Goal: Task Accomplishment & Management: Use online tool/utility

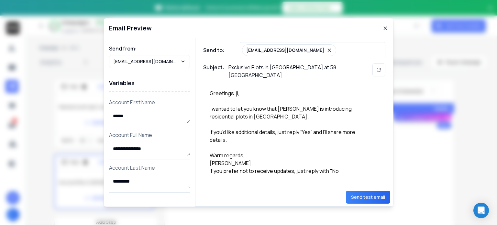
scroll to position [32, 0]
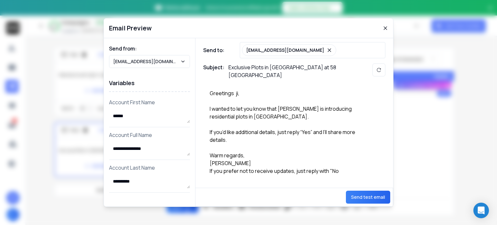
click at [327, 50] on icon at bounding box center [329, 50] width 5 height 5
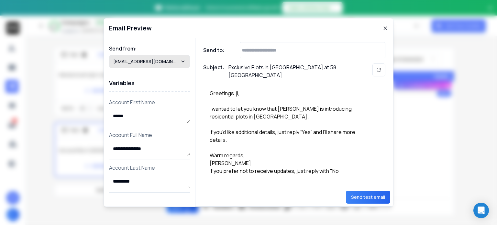
click at [159, 60] on p "[EMAIL_ADDRESS][DOMAIN_NAME]" at bounding box center [146, 61] width 67 height 6
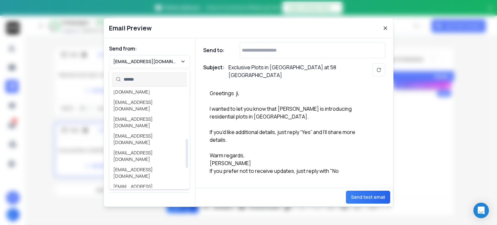
scroll to position [162, 0]
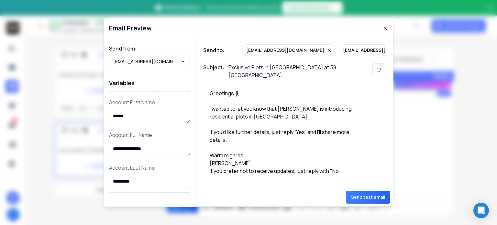
click at [351, 197] on button "Send test email" at bounding box center [368, 197] width 44 height 13
click at [181, 58] on icon "button" at bounding box center [183, 61] width 6 height 6
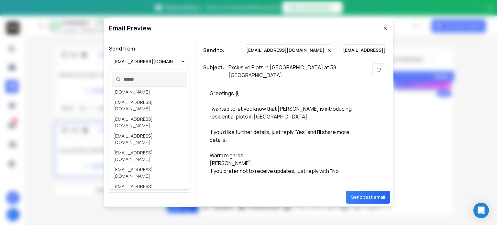
click at [428, 125] on div "**********" at bounding box center [248, 113] width 497 height 202
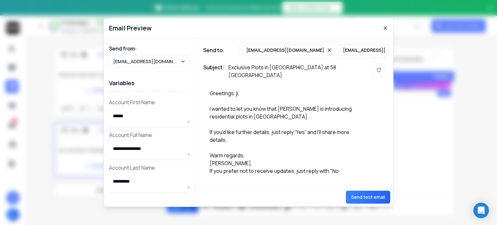
click at [386, 28] on icon at bounding box center [386, 28] width 4 height 4
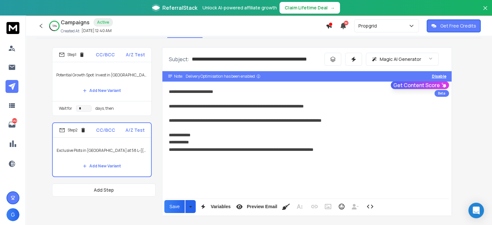
click at [350, 112] on div at bounding box center [307, 113] width 276 height 7
click at [96, 78] on p "Potential Growth Spot: Invest in [GEOGRAPHIC_DATA] {{firstName}} ji" at bounding box center [101, 75] width 91 height 18
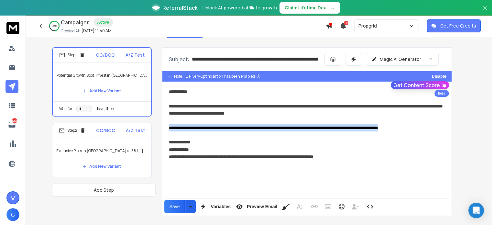
drag, startPoint x: 167, startPoint y: 128, endPoint x: 435, endPoint y: 127, distance: 267.4
click at [435, 127] on div "**********" at bounding box center [307, 140] width 289 height 116
copy div "**********"
click at [130, 149] on p "Exclusive Plots in [GEOGRAPHIC_DATA] at 58 L-{{firstName}} ji" at bounding box center [101, 151] width 91 height 18
type input "**********"
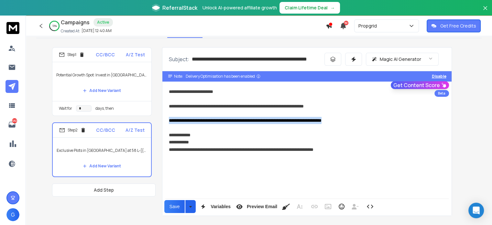
drag, startPoint x: 166, startPoint y: 118, endPoint x: 359, endPoint y: 122, distance: 192.3
click at [359, 122] on div "**********" at bounding box center [307, 140] width 289 height 116
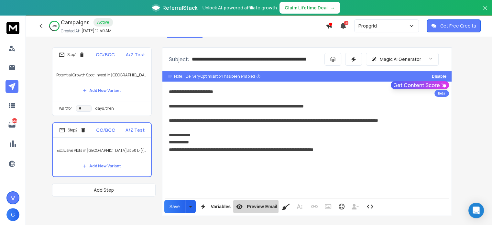
click at [253, 204] on span "Preview Email" at bounding box center [262, 207] width 33 height 6
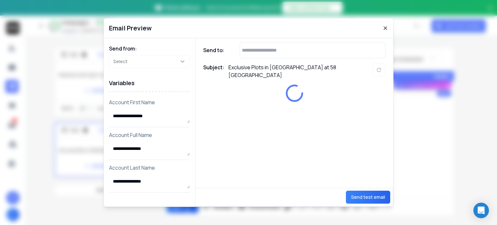
type textarea "**********"
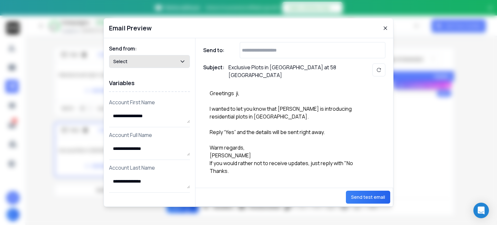
type textarea "******"
type textarea "**********"
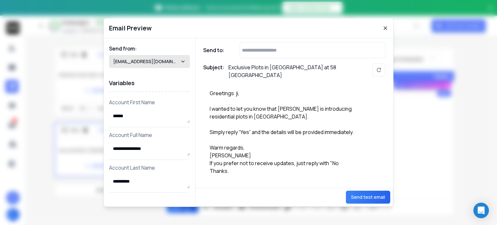
click at [166, 60] on p "[EMAIL_ADDRESS][DOMAIN_NAME]" at bounding box center [146, 61] width 67 height 6
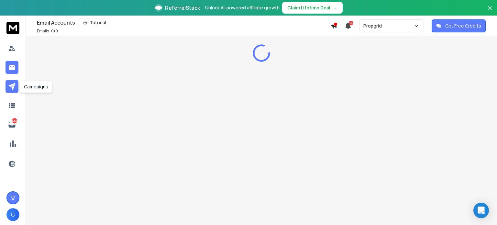
drag, startPoint x: 0, startPoint y: 0, endPoint x: 11, endPoint y: 86, distance: 87.1
click at [11, 86] on icon at bounding box center [11, 86] width 7 height 7
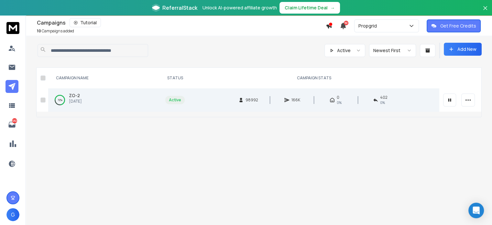
click at [131, 105] on div "72 % ZO-2 [DATE]" at bounding box center [105, 100] width 100 height 16
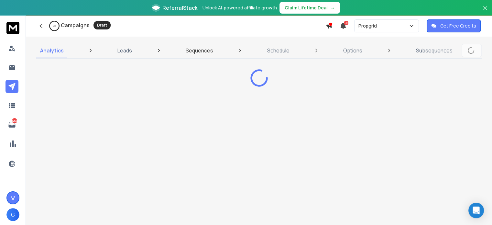
click at [201, 50] on p "Sequences" at bounding box center [200, 51] width 28 height 8
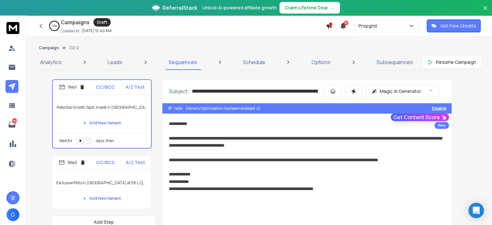
click at [126, 184] on p "Exclusive Plots in [GEOGRAPHIC_DATA] at 58 L-{{firstName}} ji" at bounding box center [101, 183] width 91 height 18
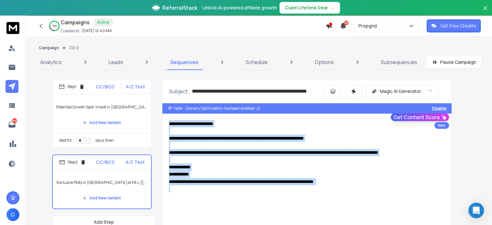
drag, startPoint x: 170, startPoint y: 126, endPoint x: 357, endPoint y: 178, distance: 194.2
click at [385, 188] on div "**********" at bounding box center [307, 172] width 289 height 116
drag, startPoint x: 314, startPoint y: 152, endPoint x: 233, endPoint y: 143, distance: 81.1
click at [233, 143] on div at bounding box center [307, 145] width 276 height 7
click at [84, 103] on p "Potential Growth Spot: Invest in [GEOGRAPHIC_DATA] {{firstName}} ji" at bounding box center [101, 107] width 91 height 18
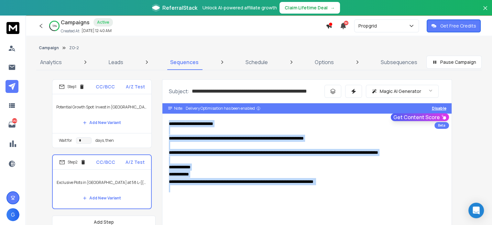
type input "**********"
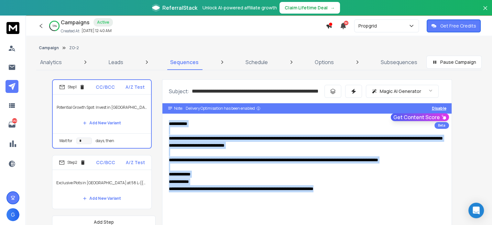
drag, startPoint x: 350, startPoint y: 191, endPoint x: 156, endPoint y: 116, distance: 207.8
click at [156, 116] on div "**********" at bounding box center [259, 163] width 414 height 169
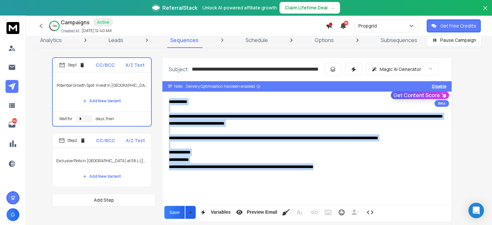
scroll to position [32, 0]
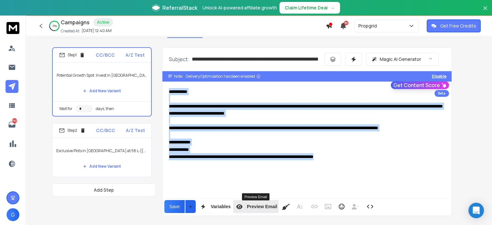
click at [271, 208] on span "Preview Email" at bounding box center [262, 207] width 33 height 6
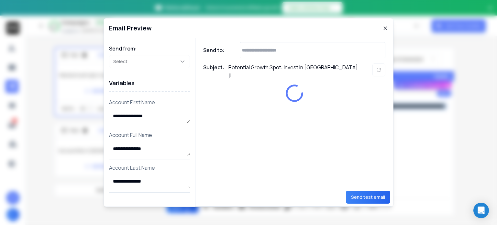
type textarea "**********"
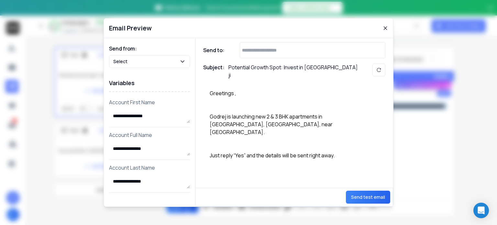
type textarea "******"
type textarea "**********"
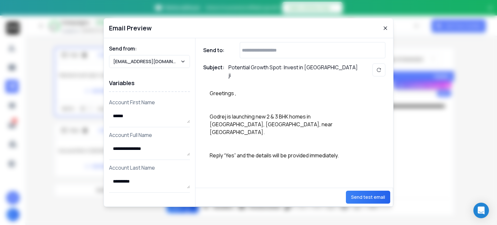
click at [284, 51] on input at bounding box center [312, 50] width 141 height 12
click at [156, 65] on button "[EMAIL_ADDRESS][DOMAIN_NAME]" at bounding box center [149, 61] width 81 height 13
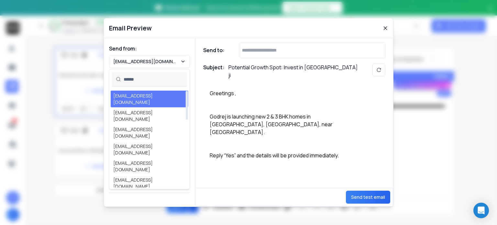
click at [162, 93] on div "[EMAIL_ADDRESS][DOMAIN_NAME]" at bounding box center [149, 99] width 73 height 13
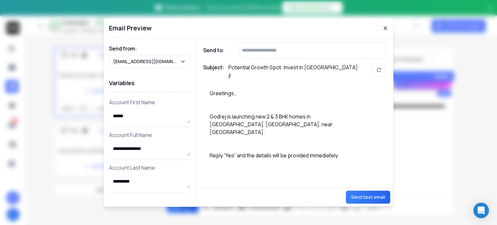
click at [272, 48] on input at bounding box center [312, 50] width 141 height 12
click at [288, 52] on input at bounding box center [312, 50] width 141 height 12
click at [366, 193] on button "Send test email" at bounding box center [368, 197] width 44 height 13
type textarea "**********"
click at [350, 75] on div "Subject: Potential Growth Spot: Invest in [GEOGRAPHIC_DATA] ji" at bounding box center [285, 71] width 165 height 16
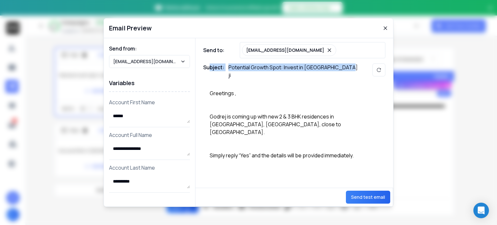
drag, startPoint x: 345, startPoint y: 72, endPoint x: 214, endPoint y: 75, distance: 131.8
click at [214, 75] on div "Subject: Potential Growth Spot: Invest in [GEOGRAPHIC_DATA] ji" at bounding box center [285, 71] width 165 height 16
drag, startPoint x: 253, startPoint y: 74, endPoint x: 232, endPoint y: 69, distance: 20.9
click at [232, 69] on p "Potential Growth Spot: Invest in [GEOGRAPHIC_DATA] ji" at bounding box center [293, 71] width 129 height 16
click at [229, 73] on div "Subject: Potential Growth Spot: Invest in [GEOGRAPHIC_DATA] ji" at bounding box center [285, 71] width 165 height 16
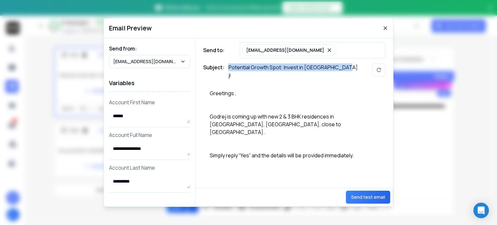
drag, startPoint x: 230, startPoint y: 73, endPoint x: 343, endPoint y: 73, distance: 113.3
click at [343, 73] on p "Potential Growth Spot: Invest in [GEOGRAPHIC_DATA] ji" at bounding box center [293, 71] width 129 height 16
copy p "Potential Growth Spot: Invest in [GEOGRAPHIC_DATA]"
click at [88, 130] on div "**********" at bounding box center [248, 113] width 497 height 202
click at [386, 27] on icon at bounding box center [385, 28] width 5 height 5
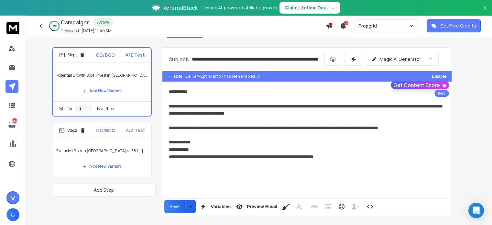
click at [58, 152] on p "Exclusive Plots in [GEOGRAPHIC_DATA] at 58 L-{{firstName}} ji" at bounding box center [101, 151] width 91 height 18
type input "**********"
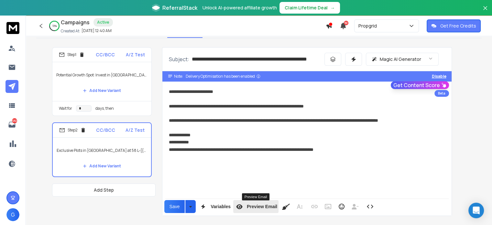
click at [264, 208] on span "Preview Email" at bounding box center [262, 207] width 33 height 6
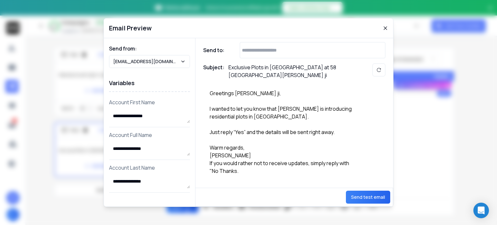
click at [141, 61] on p "[EMAIL_ADDRESS][DOMAIN_NAME]" at bounding box center [146, 61] width 67 height 6
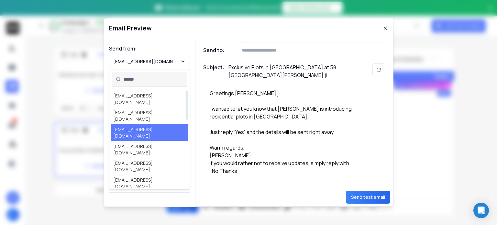
click at [156, 124] on div "[EMAIL_ADDRESS][DOMAIN_NAME]" at bounding box center [150, 132] width 78 height 17
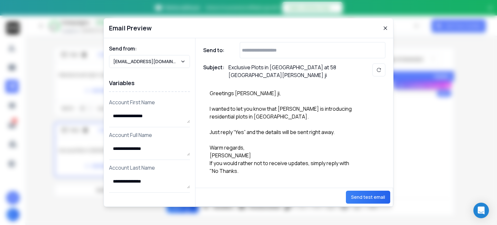
click at [256, 51] on input at bounding box center [312, 50] width 141 height 12
click at [372, 200] on button "Send test email" at bounding box center [368, 197] width 44 height 13
click at [43, 89] on div "**********" at bounding box center [248, 113] width 497 height 202
click at [385, 29] on icon at bounding box center [386, 28] width 4 height 4
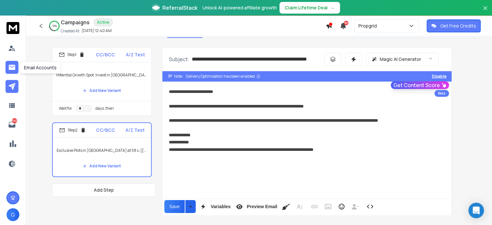
click at [14, 67] on icon at bounding box center [12, 67] width 6 height 5
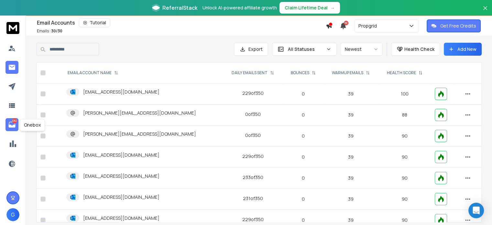
click at [10, 125] on icon at bounding box center [11, 125] width 7 height 6
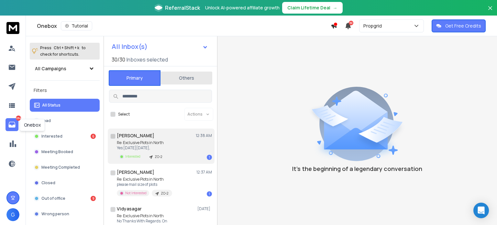
click at [130, 141] on p "Re: Exclusive Plots in North" at bounding box center [141, 142] width 49 height 5
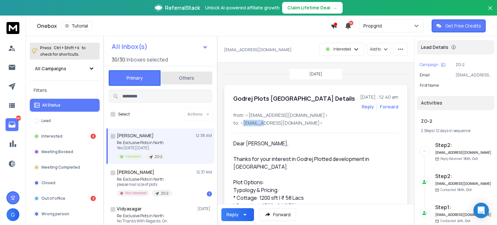
drag, startPoint x: 243, startPoint y: 124, endPoint x: 260, endPoint y: 126, distance: 17.0
click at [260, 126] on p "to: <[EMAIL_ADDRESS][DOMAIN_NAME]>" at bounding box center [315, 123] width 165 height 6
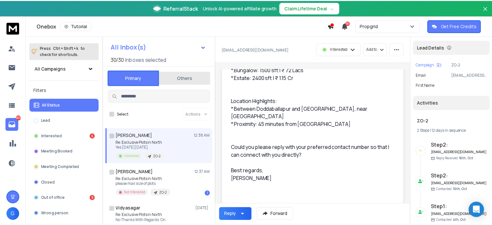
scroll to position [159, 0]
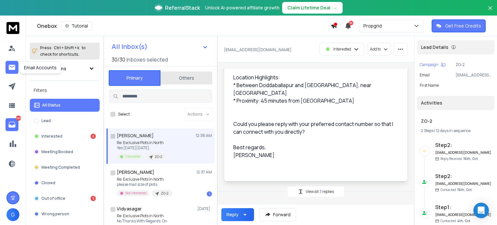
click at [10, 70] on icon at bounding box center [12, 67] width 6 height 5
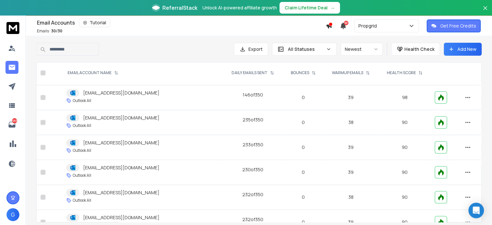
scroll to position [383, 0]
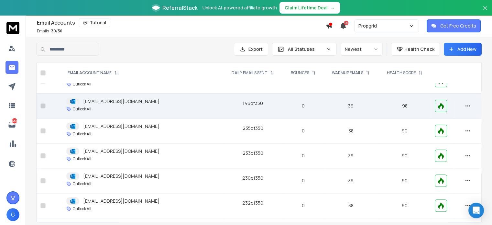
click at [121, 100] on p "[EMAIL_ADDRESS][DOMAIN_NAME]" at bounding box center [121, 101] width 76 height 6
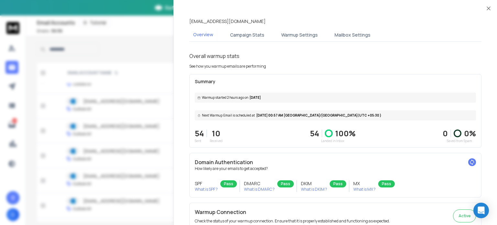
click at [124, 62] on div at bounding box center [248, 112] width 497 height 225
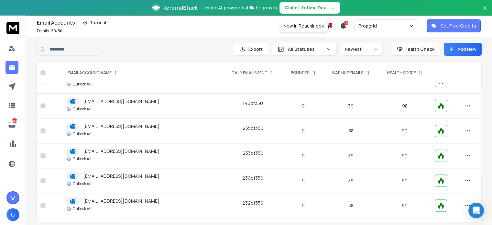
click at [332, 28] on icon at bounding box center [329, 26] width 6 height 6
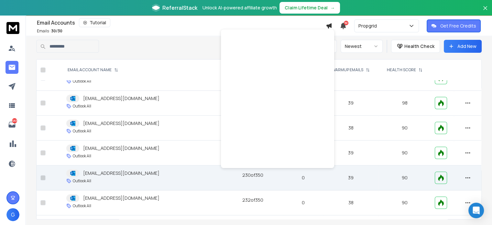
scroll to position [4, 0]
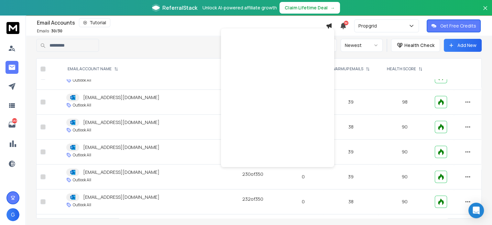
click at [156, 74] on th "EMAIL ACCOUNT NAME" at bounding box center [142, 69] width 160 height 21
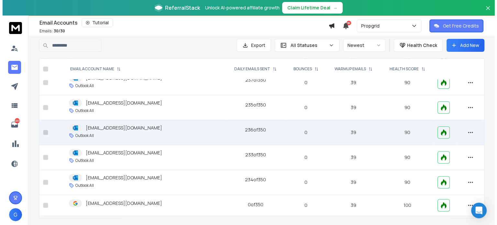
scroll to position [577, 0]
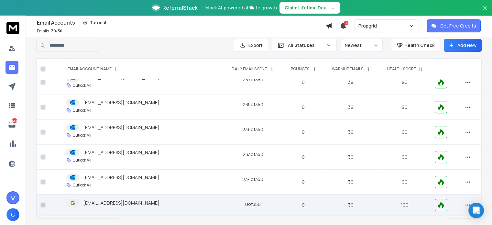
click at [324, 208] on td "39" at bounding box center [351, 205] width 55 height 21
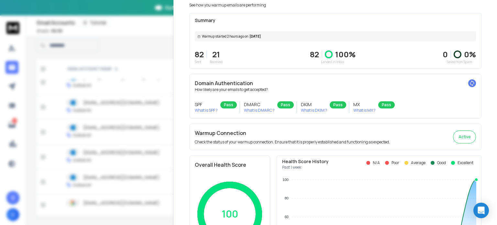
scroll to position [0, 0]
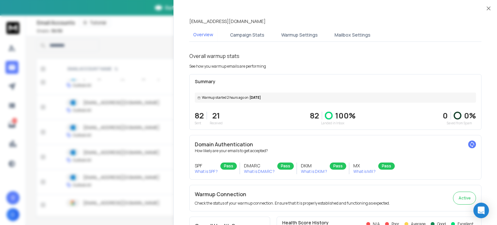
click at [223, 124] on p "Received" at bounding box center [216, 123] width 13 height 5
click at [310, 33] on button "Warmup Settings" at bounding box center [299, 35] width 44 height 14
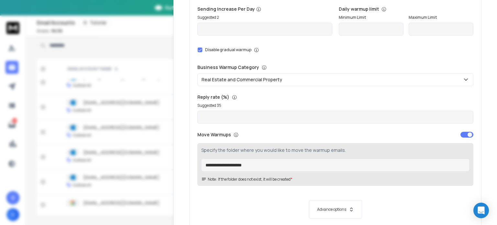
scroll to position [176, 0]
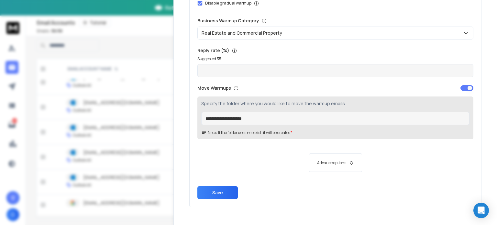
click at [119, 147] on div at bounding box center [248, 112] width 497 height 225
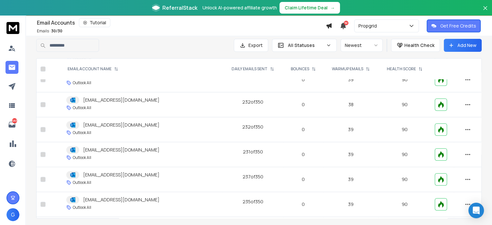
scroll to position [318, 0]
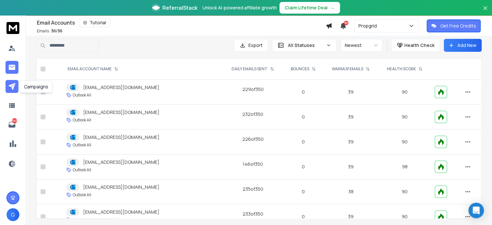
click at [17, 87] on link at bounding box center [12, 86] width 13 height 13
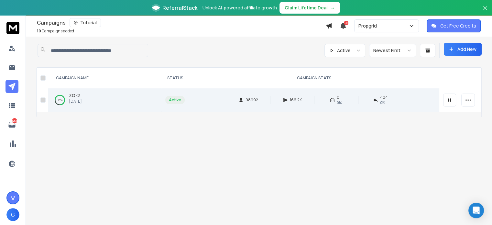
click at [118, 98] on div "73 % ZO-2 [DATE]" at bounding box center [105, 100] width 100 height 16
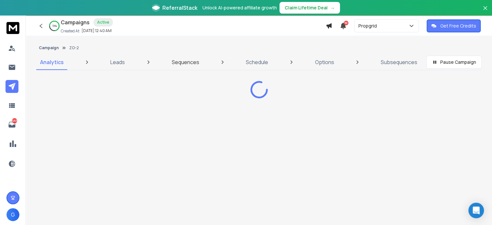
click at [191, 69] on link "Sequences" at bounding box center [185, 62] width 35 height 16
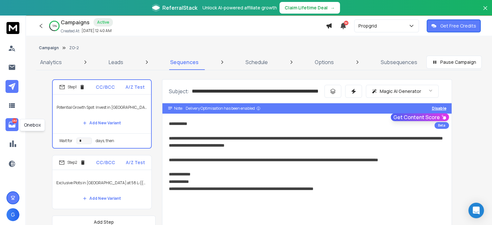
click at [12, 127] on icon at bounding box center [11, 125] width 7 height 6
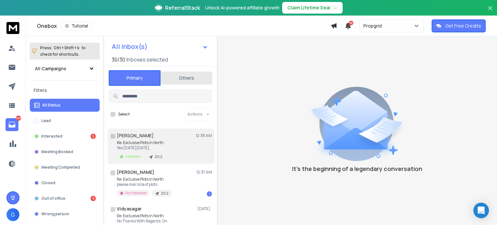
click at [145, 133] on h1 "[PERSON_NAME]" at bounding box center [135, 135] width 37 height 6
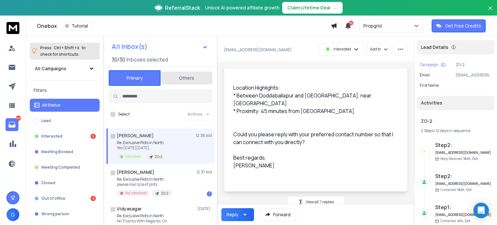
scroll to position [159, 0]
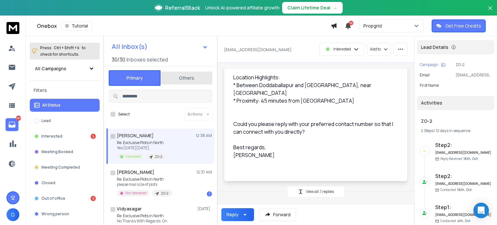
click at [320, 189] on span "3" at bounding box center [321, 192] width 3 height 6
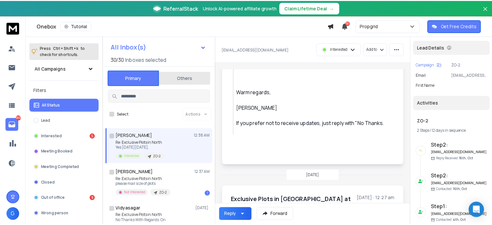
scroll to position [515, 0]
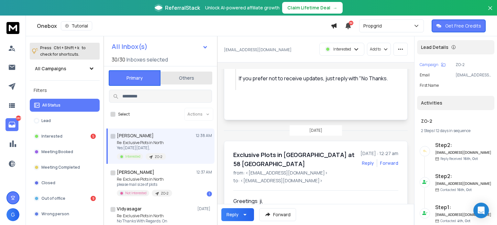
drag, startPoint x: 442, startPoint y: 194, endPoint x: 263, endPoint y: 240, distance: 184.9
drag, startPoint x: 263, startPoint y: 240, endPoint x: 269, endPoint y: 28, distance: 212.2
click at [269, 28] on div "Onebox Tutorial" at bounding box center [184, 25] width 294 height 9
click at [219, 135] on div "[DATE] Exclusive Plots in [GEOGRAPHIC_DATA] at 58 L- ji [DATE] : 12:27 am Reply…" at bounding box center [316, 211] width 197 height 172
click at [11, 87] on icon at bounding box center [12, 87] width 8 height 8
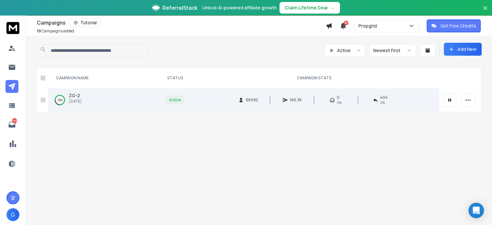
click at [117, 102] on div "73 % ZO-2 [DATE]" at bounding box center [105, 100] width 100 height 16
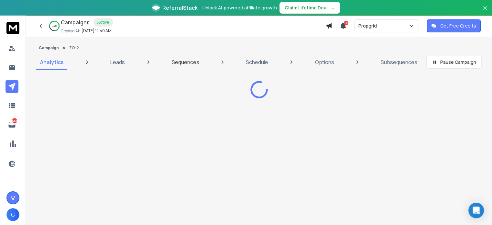
click at [177, 65] on p "Sequences" at bounding box center [186, 62] width 28 height 8
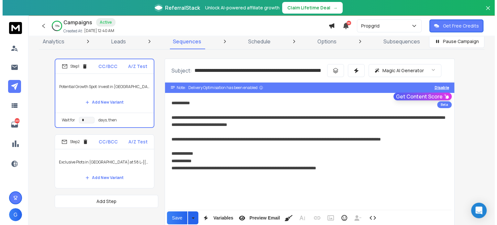
scroll to position [32, 0]
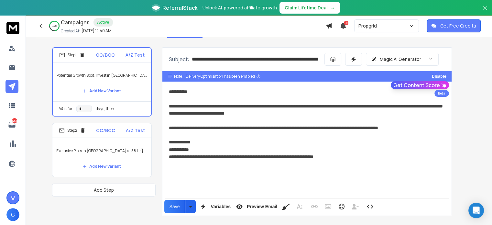
click at [135, 154] on p "Exclusive Plots in [GEOGRAPHIC_DATA] at 58 L-{{firstName}} ji" at bounding box center [101, 151] width 91 height 18
type input "**********"
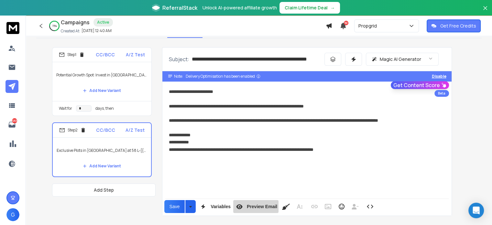
click at [262, 202] on div "Preview Email" at bounding box center [255, 206] width 45 height 11
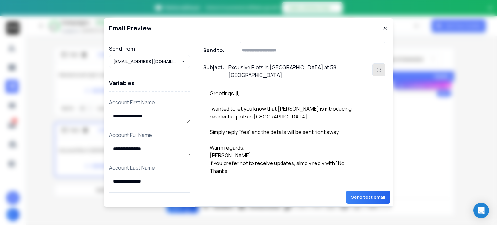
click at [378, 73] on button at bounding box center [379, 69] width 13 height 13
click at [249, 49] on input at bounding box center [312, 50] width 141 height 12
drag, startPoint x: 156, startPoint y: 149, endPoint x: 103, endPoint y: 154, distance: 53.7
click at [103, 154] on div "**********" at bounding box center [248, 113] width 497 height 202
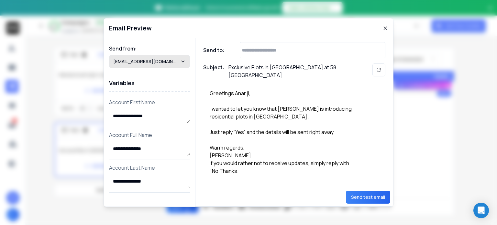
click at [149, 58] on p "[EMAIL_ADDRESS][DOMAIN_NAME]" at bounding box center [146, 61] width 67 height 6
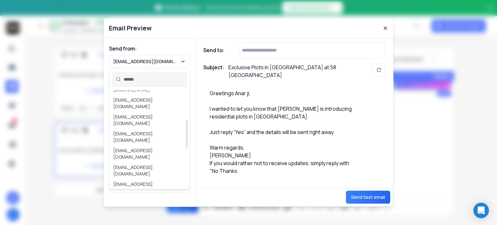
scroll to position [97, 0]
click at [155, 197] on div "[EMAIL_ADDRESS][DOMAIN_NAME]" at bounding box center [149, 203] width 73 height 13
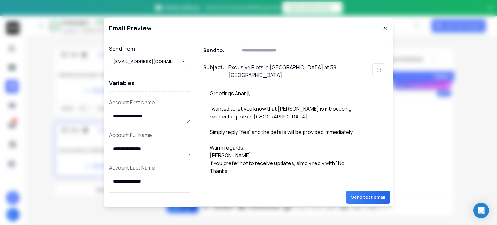
drag, startPoint x: 239, startPoint y: 49, endPoint x: 247, endPoint y: 49, distance: 8.1
click at [247, 49] on input at bounding box center [312, 50] width 141 height 12
click at [371, 198] on button "Send test email" at bounding box center [368, 197] width 44 height 13
drag, startPoint x: 159, startPoint y: 145, endPoint x: 103, endPoint y: 152, distance: 56.7
click at [103, 152] on div "**********" at bounding box center [248, 113] width 497 height 202
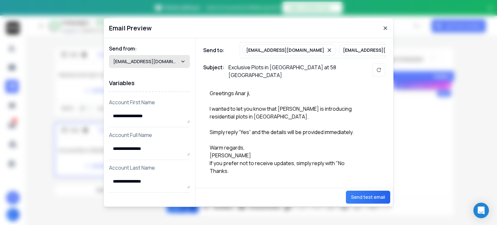
click at [166, 57] on button "[EMAIL_ADDRESS][DOMAIN_NAME]" at bounding box center [149, 61] width 81 height 13
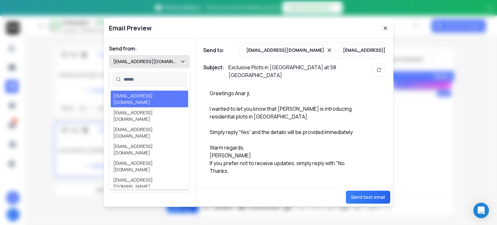
click at [166, 60] on div "[EMAIL_ADDRESS][DOMAIN_NAME]" at bounding box center [149, 61] width 73 height 6
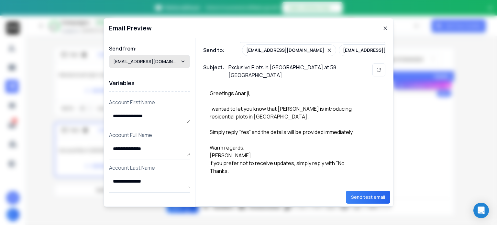
click at [166, 60] on div "[EMAIL_ADDRESS][DOMAIN_NAME]" at bounding box center [149, 61] width 73 height 6
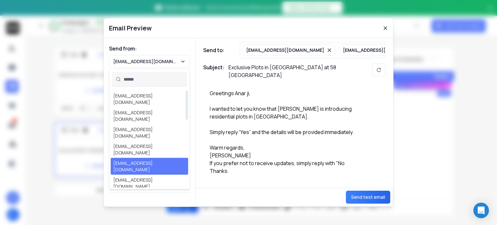
click at [149, 160] on div "[EMAIL_ADDRESS][DOMAIN_NAME]" at bounding box center [149, 166] width 73 height 13
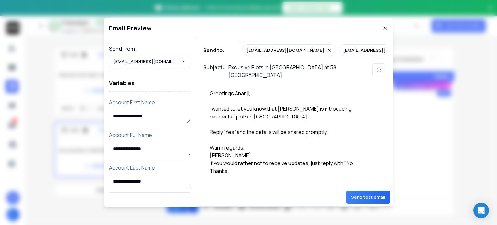
click at [370, 198] on button "Send test email" at bounding box center [368, 197] width 44 height 13
click at [357, 201] on button "Send test email" at bounding box center [368, 197] width 44 height 13
click at [165, 64] on p "[EMAIL_ADDRESS][DOMAIN_NAME]" at bounding box center [146, 61] width 67 height 6
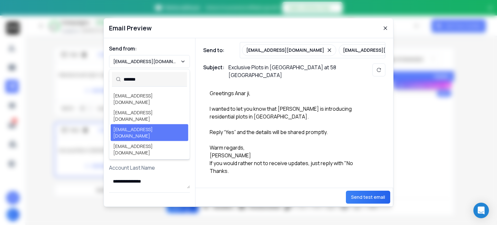
type input "*******"
click at [159, 126] on div "[EMAIL_ADDRESS][DOMAIN_NAME]" at bounding box center [149, 132] width 73 height 13
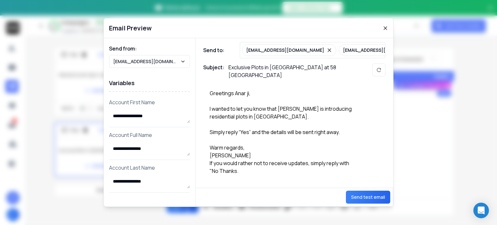
click at [424, 51] on icon at bounding box center [426, 50] width 5 height 5
click at [440, 51] on p "[EMAIL_ADDRESS][DOMAIN_NAME]" at bounding box center [479, 50] width 78 height 6
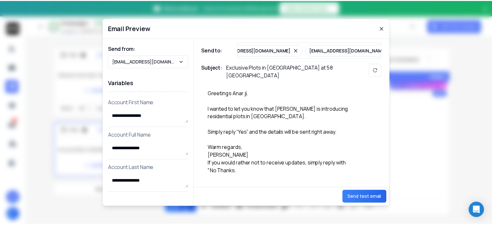
scroll to position [0, 1070]
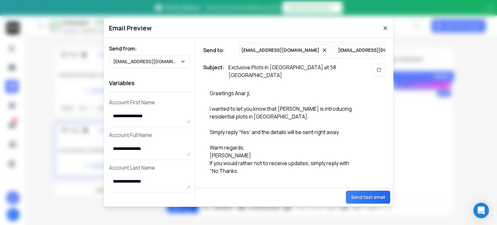
type input "**********"
click at [371, 203] on button "Send test email" at bounding box center [368, 197] width 44 height 13
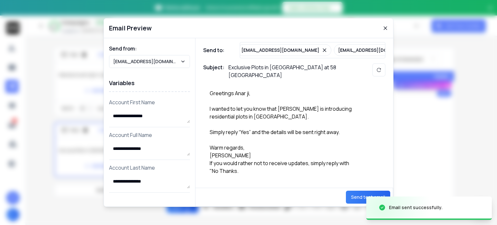
click at [144, 112] on textarea "******" at bounding box center [149, 116] width 81 height 13
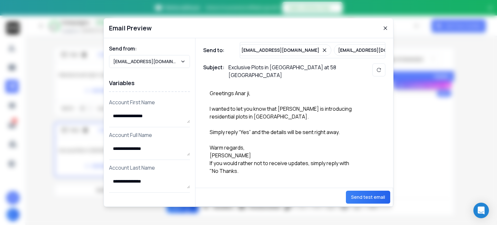
click at [385, 28] on icon at bounding box center [386, 28] width 4 height 4
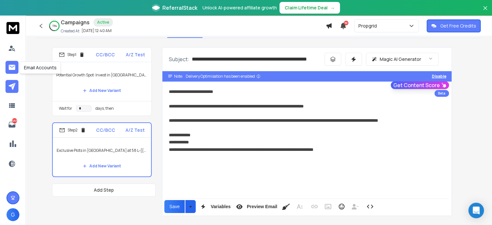
click at [12, 66] on icon at bounding box center [12, 67] width 6 height 5
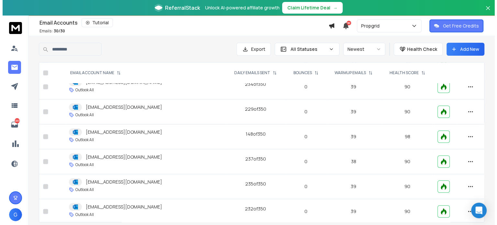
scroll to position [350, 0]
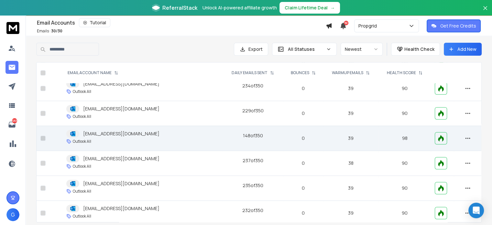
click at [130, 134] on div "[EMAIL_ADDRESS][DOMAIN_NAME]" at bounding box center [142, 134] width 152 height 8
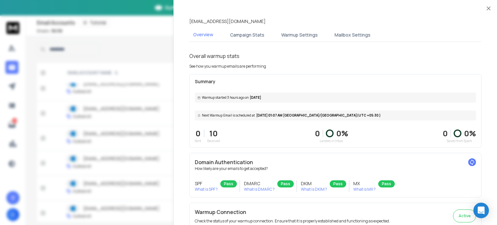
click at [343, 33] on button "Mailbox Settings" at bounding box center [353, 35] width 44 height 14
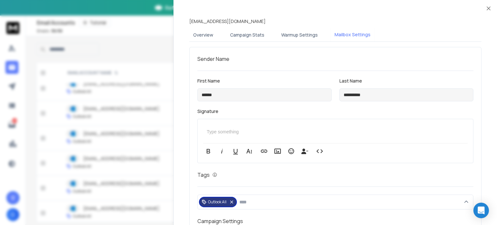
click at [238, 35] on button "Campaign Stats" at bounding box center [247, 35] width 42 height 14
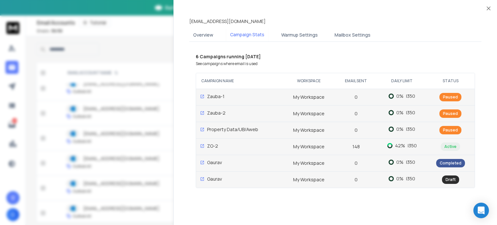
click at [248, 33] on button "Campaign Stats" at bounding box center [247, 35] width 42 height 15
click at [309, 31] on button "Warmup Settings" at bounding box center [299, 35] width 44 height 14
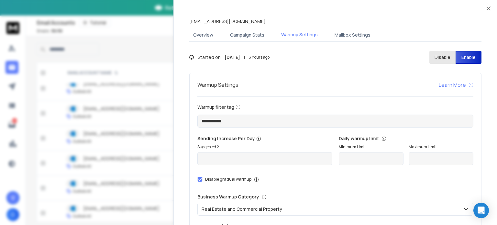
click at [344, 33] on button "Mailbox Settings" at bounding box center [353, 35] width 44 height 14
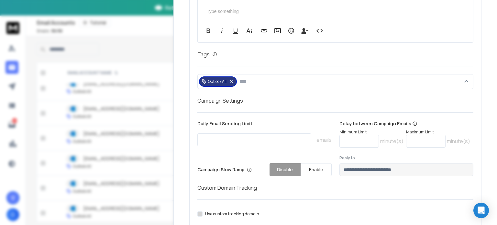
scroll to position [129, 0]
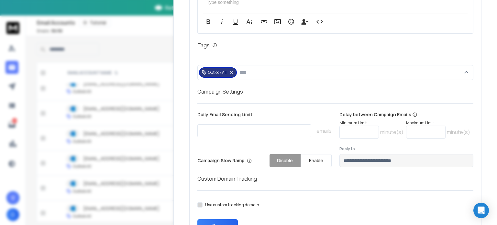
drag, startPoint x: 223, startPoint y: 132, endPoint x: 150, endPoint y: 127, distance: 73.6
click at [172, 129] on body "ReferralStack Unlock AI-powered affiliate growth Lifetime Deals available! Clai…" at bounding box center [246, 112] width 492 height 225
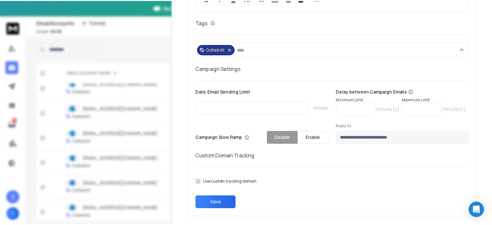
scroll to position [163, 0]
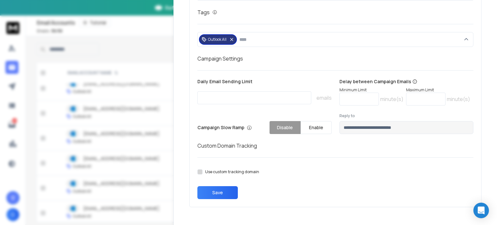
type input "*"
click at [231, 195] on button "Save" at bounding box center [217, 192] width 40 height 13
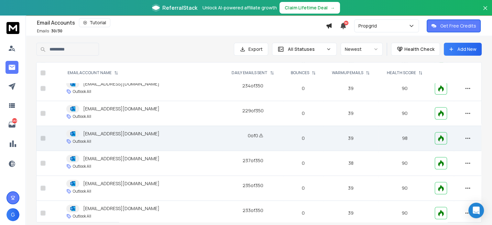
click at [438, 138] on icon at bounding box center [441, 138] width 6 height 6
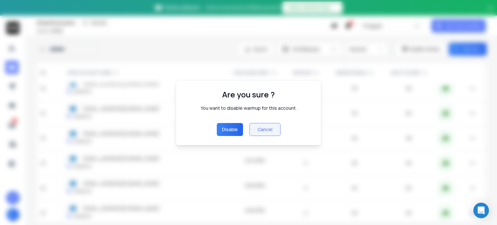
click at [228, 129] on button "Disable" at bounding box center [230, 129] width 26 height 13
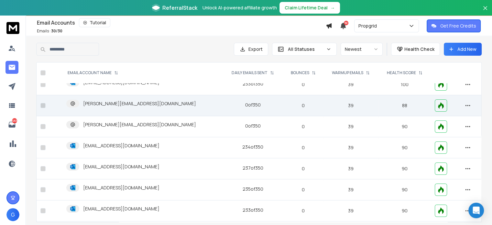
scroll to position [0, 0]
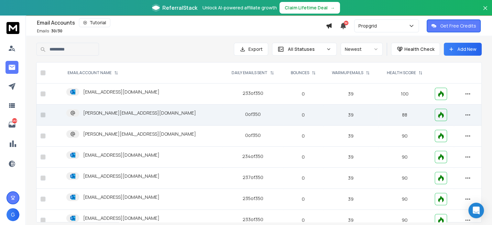
click at [153, 118] on td "[PERSON_NAME][EMAIL_ADDRESS][DOMAIN_NAME]" at bounding box center [142, 115] width 160 height 21
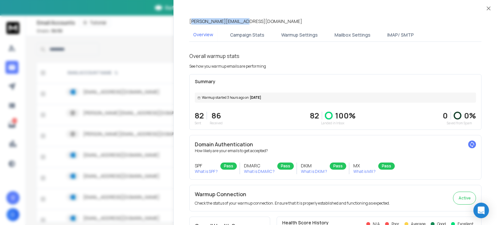
drag, startPoint x: 242, startPoint y: 22, endPoint x: 193, endPoint y: 20, distance: 49.5
click at [193, 20] on div "[PERSON_NAME][EMAIL_ADDRESS][DOMAIN_NAME]" at bounding box center [335, 21] width 292 height 6
click at [193, 20] on p "[PERSON_NAME][EMAIL_ADDRESS][DOMAIN_NAME]" at bounding box center [245, 21] width 113 height 6
drag, startPoint x: 189, startPoint y: 22, endPoint x: 243, endPoint y: 25, distance: 54.5
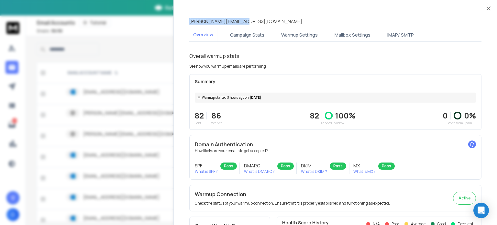
copy p "[PERSON_NAME][EMAIL_ADDRESS][DOMAIN_NAME]"
click at [171, 34] on div at bounding box center [248, 112] width 497 height 225
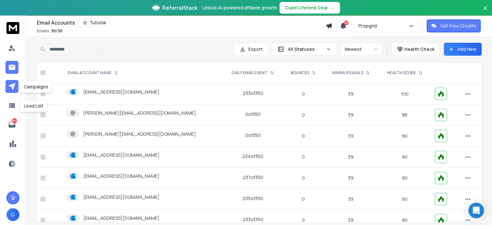
click at [8, 85] on icon at bounding box center [12, 87] width 8 height 8
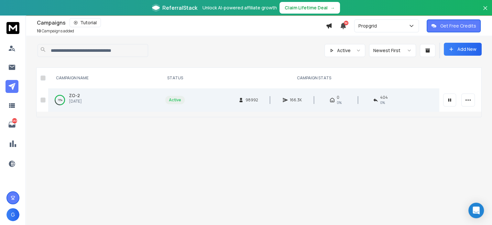
click at [147, 102] on div "73 % ZO-2 [DATE]" at bounding box center [105, 100] width 100 height 16
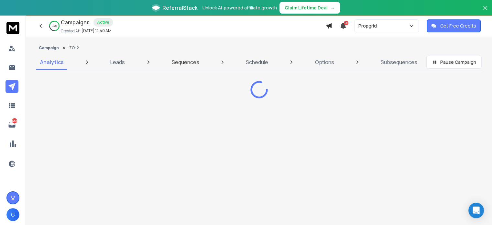
click at [186, 67] on link "Sequences" at bounding box center [185, 62] width 35 height 16
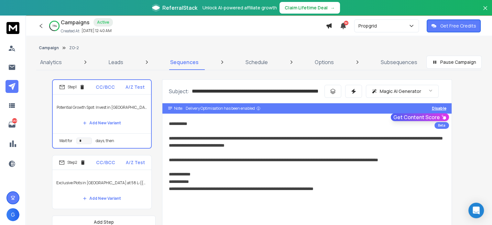
click at [115, 186] on p "Exclusive Plots in [GEOGRAPHIC_DATA] at 58 L-{{firstName}} ji" at bounding box center [101, 183] width 91 height 18
type input "**********"
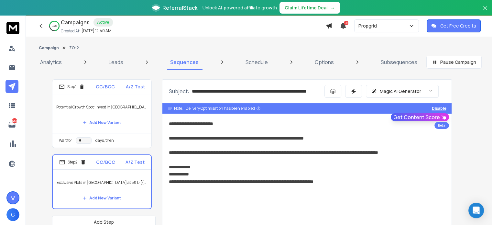
scroll to position [32, 0]
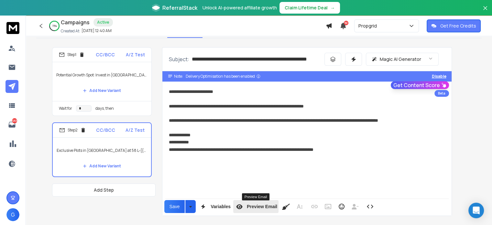
click at [253, 208] on span "Preview Email" at bounding box center [262, 207] width 33 height 6
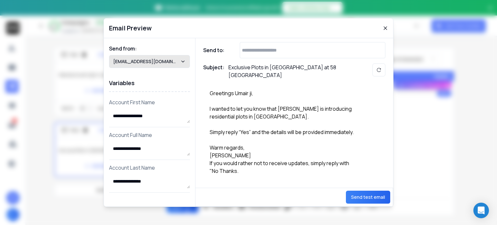
click at [159, 59] on p "[EMAIL_ADDRESS][DOMAIN_NAME]" at bounding box center [146, 61] width 67 height 6
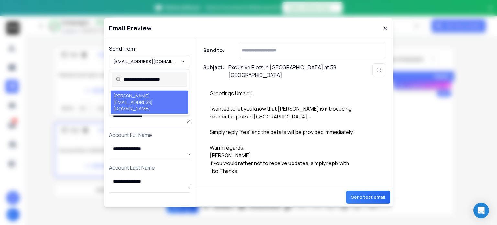
type input "**********"
click at [155, 93] on div "[PERSON_NAME][EMAIL_ADDRESS][DOMAIN_NAME]" at bounding box center [149, 102] width 73 height 19
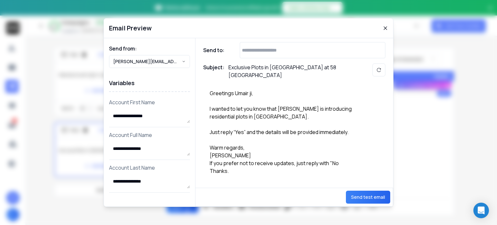
click at [263, 48] on input at bounding box center [312, 50] width 141 height 12
click at [367, 201] on button "Send test email" at bounding box center [368, 197] width 44 height 13
click at [384, 26] on icon at bounding box center [385, 28] width 5 height 5
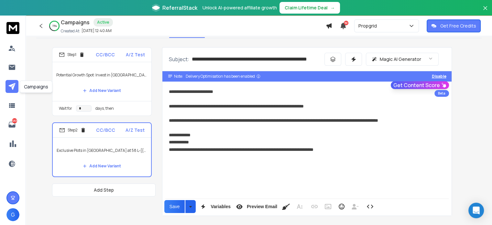
click at [16, 81] on link at bounding box center [12, 86] width 13 height 13
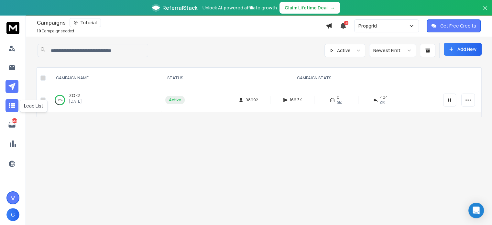
click at [14, 107] on icon at bounding box center [12, 106] width 8 height 8
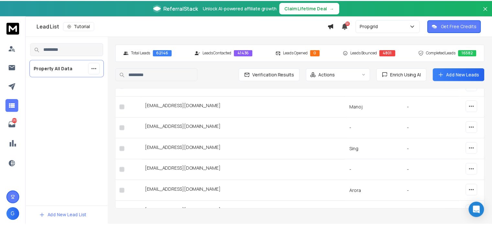
scroll to position [954, 0]
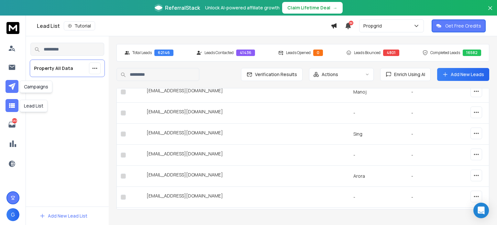
click at [9, 89] on icon at bounding box center [12, 87] width 8 height 8
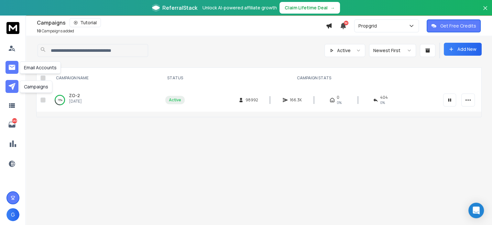
click at [13, 66] on icon at bounding box center [12, 67] width 6 height 5
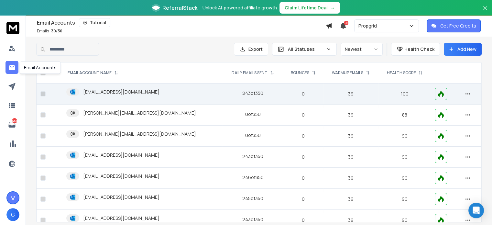
click at [132, 99] on td "[EMAIL_ADDRESS][DOMAIN_NAME]" at bounding box center [142, 94] width 160 height 21
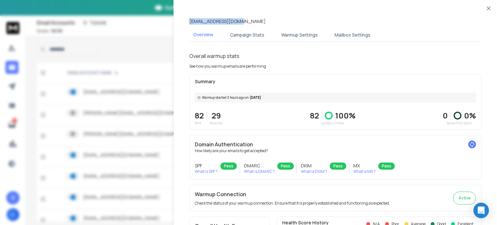
drag, startPoint x: 252, startPoint y: 16, endPoint x: 187, endPoint y: 20, distance: 64.9
copy p "[EMAIL_ADDRESS][DOMAIN_NAME]"
click at [88, 52] on div at bounding box center [248, 112] width 497 height 225
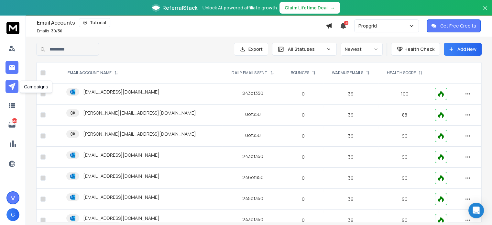
click at [12, 89] on icon at bounding box center [11, 86] width 7 height 7
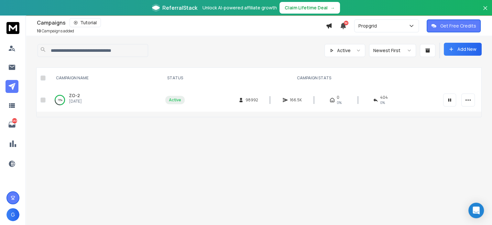
click at [140, 96] on div "73 % ZO-2 [DATE]" at bounding box center [105, 100] width 100 height 16
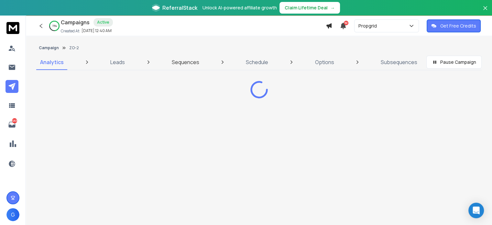
click at [176, 63] on p "Sequences" at bounding box center [186, 62] width 28 height 8
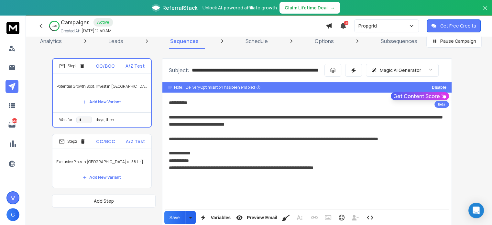
scroll to position [32, 0]
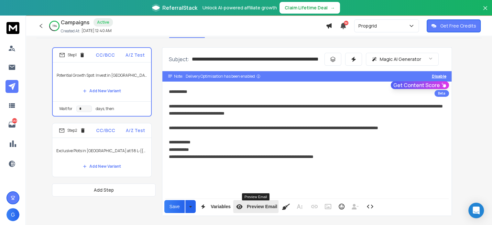
click at [267, 208] on span "Preview Email" at bounding box center [262, 207] width 33 height 6
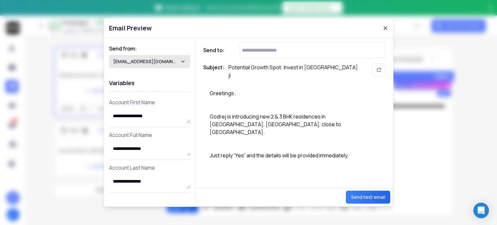
click at [131, 62] on p "[EMAIL_ADDRESS][DOMAIN_NAME]" at bounding box center [146, 61] width 67 height 6
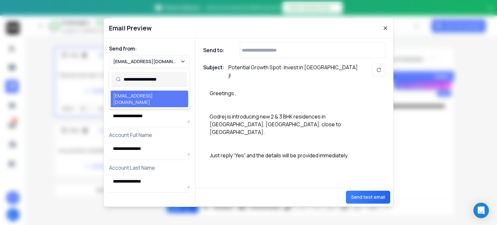
type input "**********"
click at [168, 94] on div "[EMAIL_ADDRESS][DOMAIN_NAME]" at bounding box center [150, 99] width 78 height 17
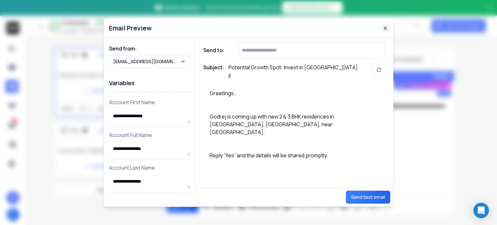
click at [259, 48] on input at bounding box center [312, 50] width 141 height 12
click at [368, 192] on button "Send test email" at bounding box center [368, 197] width 44 height 13
drag, startPoint x: 162, startPoint y: 149, endPoint x: 90, endPoint y: 147, distance: 71.6
click at [80, 147] on div "**********" at bounding box center [248, 113] width 497 height 202
drag, startPoint x: 104, startPoint y: 147, endPoint x: 168, endPoint y: 154, distance: 64.9
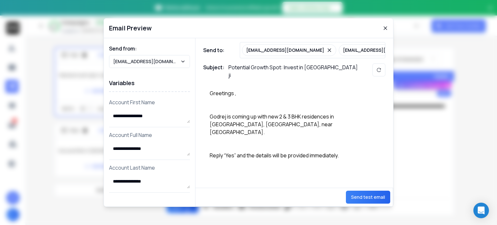
click at [168, 154] on textarea "**********" at bounding box center [149, 149] width 81 height 13
click at [386, 28] on icon at bounding box center [386, 28] width 4 height 4
